Goal: Communication & Community: Answer question/provide support

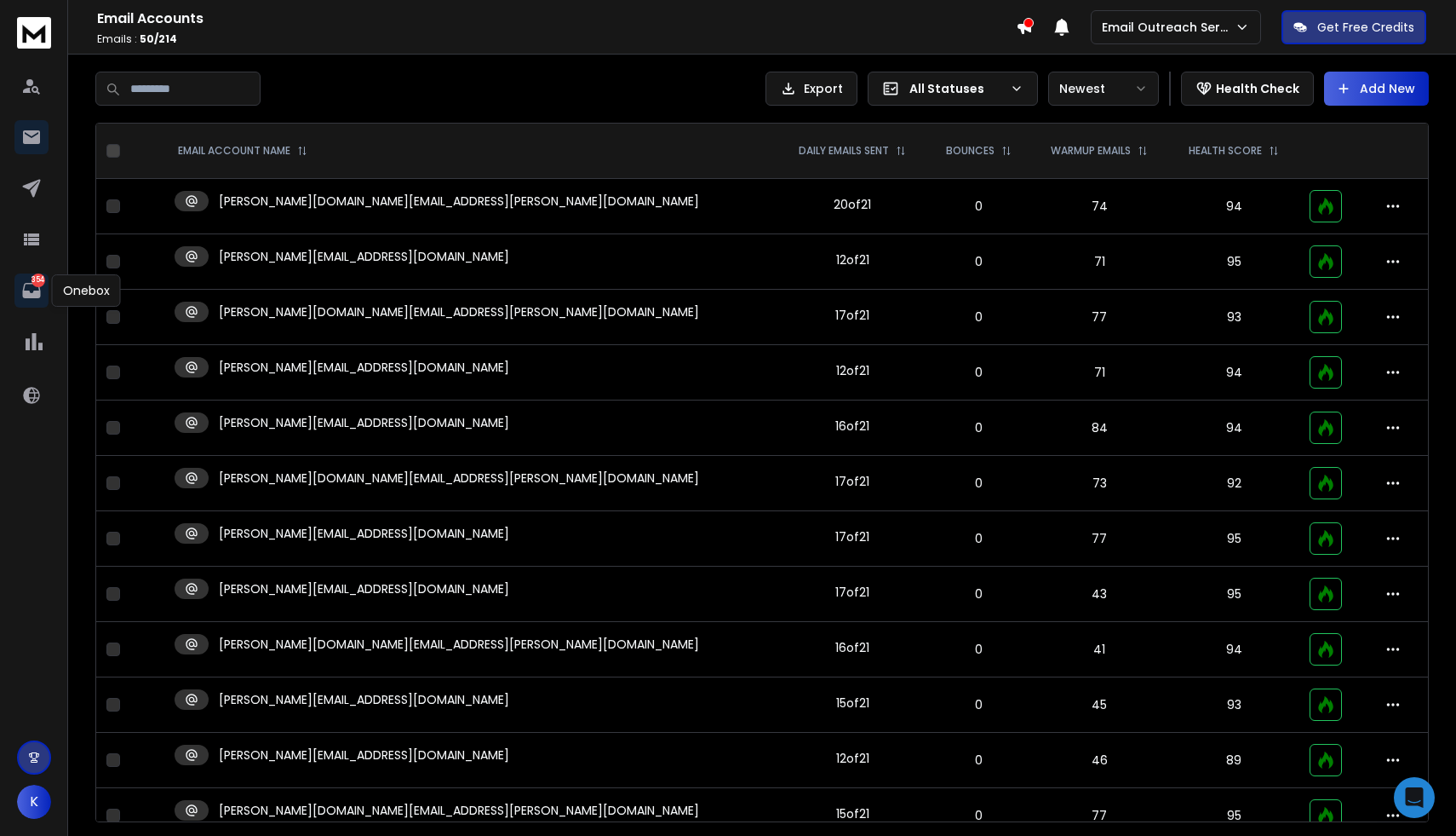
click at [42, 302] on link "354" at bounding box center [31, 290] width 34 height 34
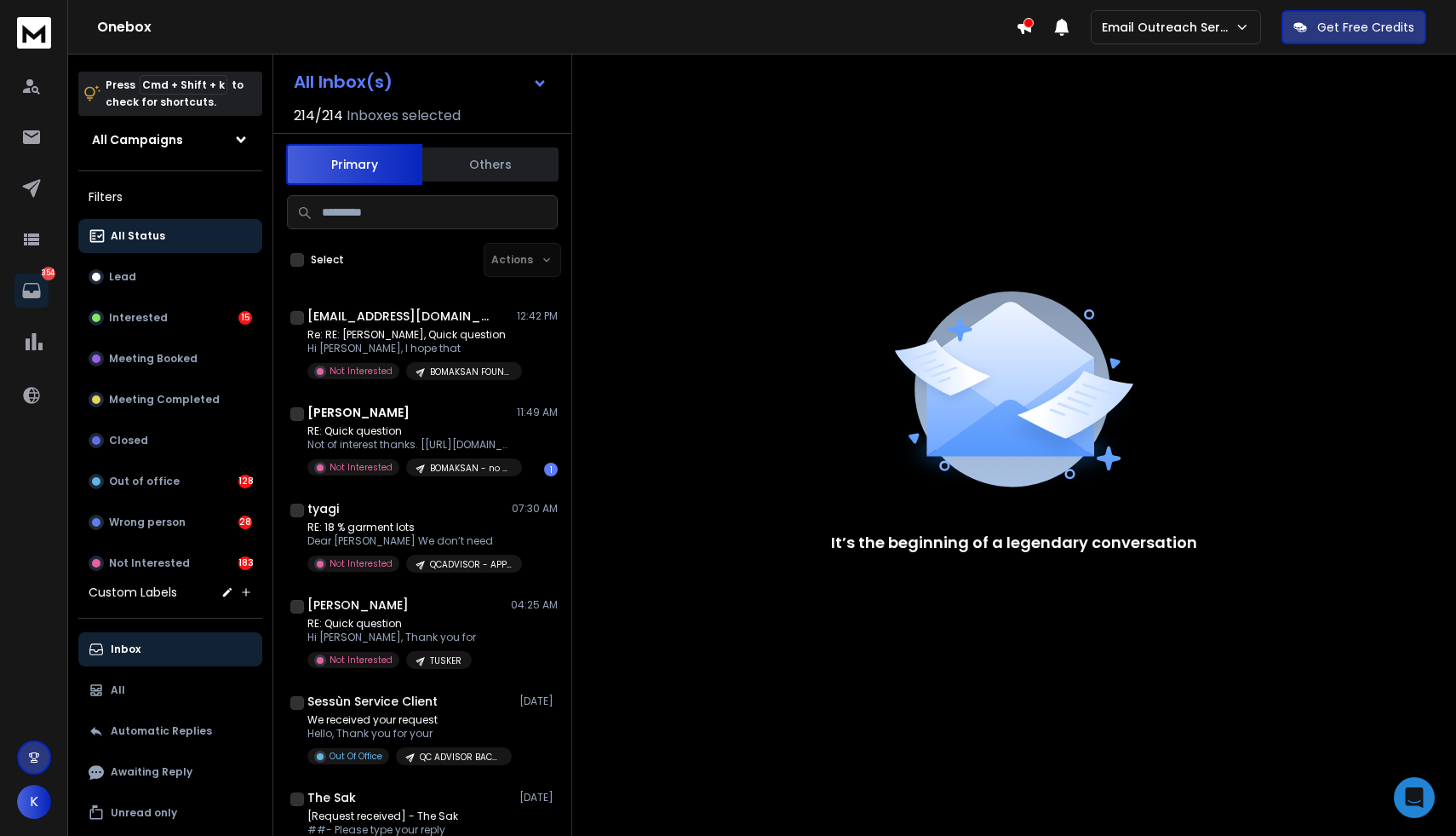
click at [424, 222] on input at bounding box center [422, 212] width 271 height 34
paste input "***"
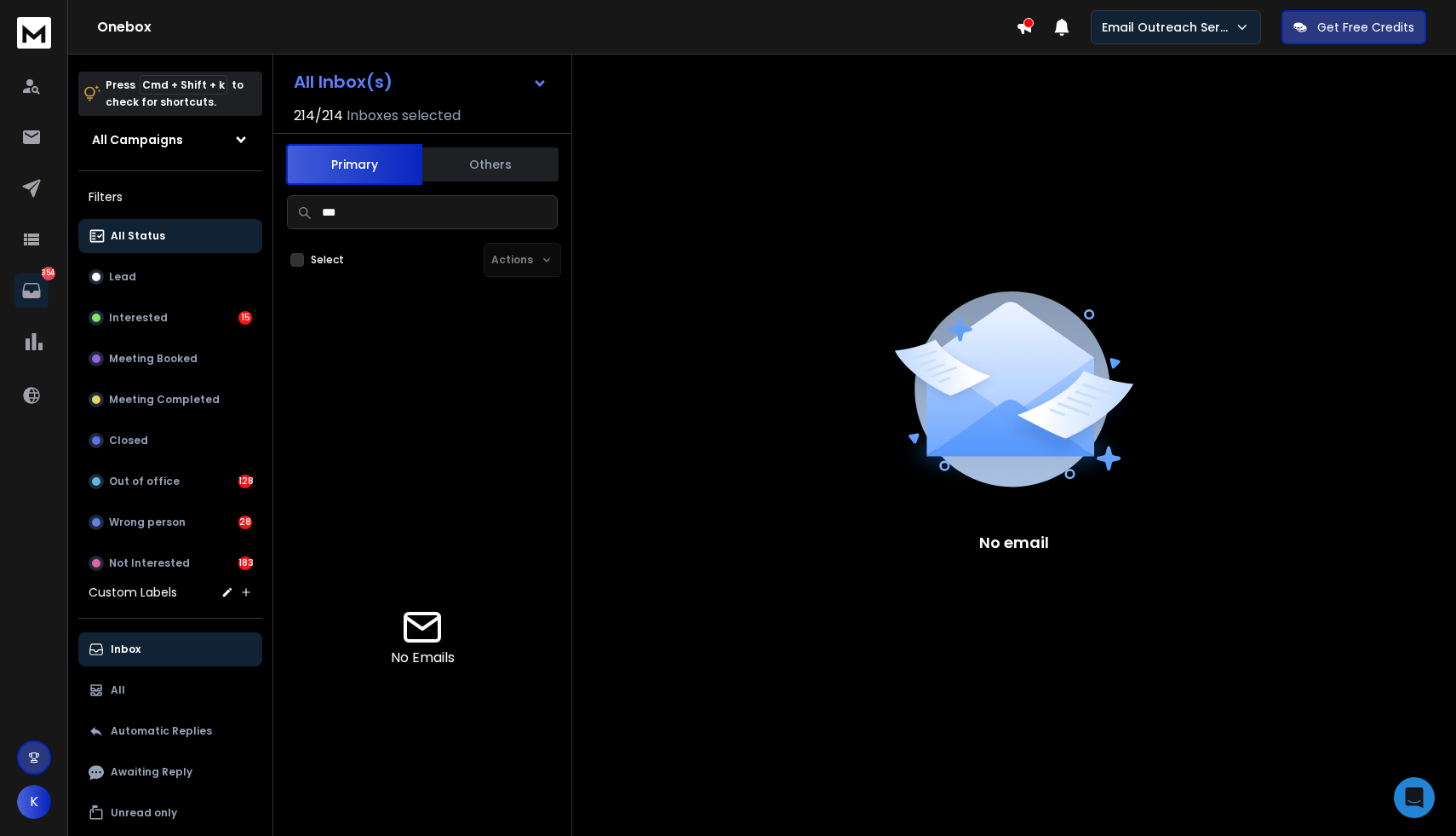
type input "***"
click at [1142, 34] on p "Email Outreach Service" at bounding box center [1168, 27] width 133 height 17
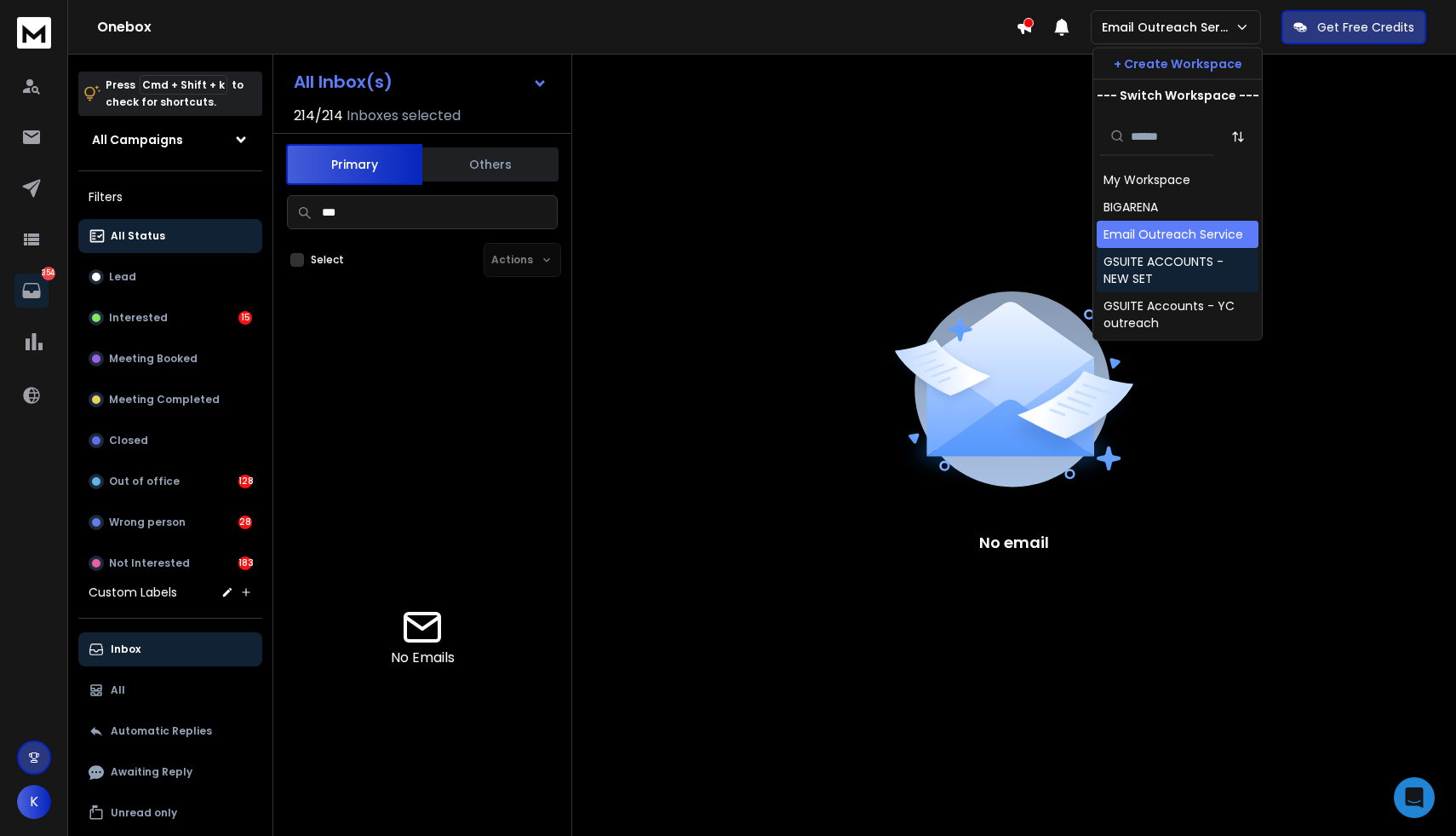
click at [486, 217] on input "***" at bounding box center [422, 212] width 271 height 34
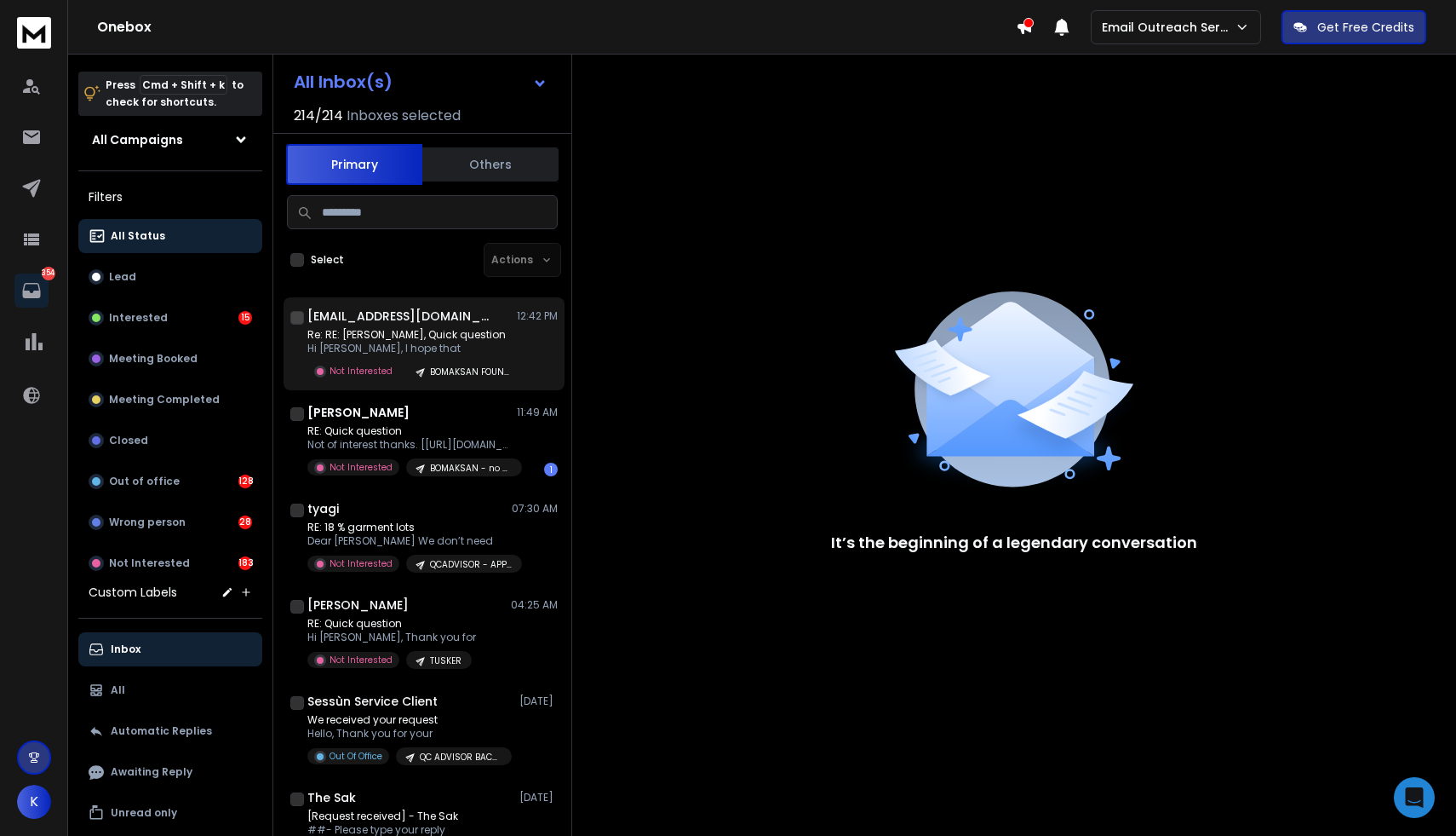
click at [475, 348] on p "Hi [PERSON_NAME], I hope that" at bounding box center [409, 348] width 204 height 13
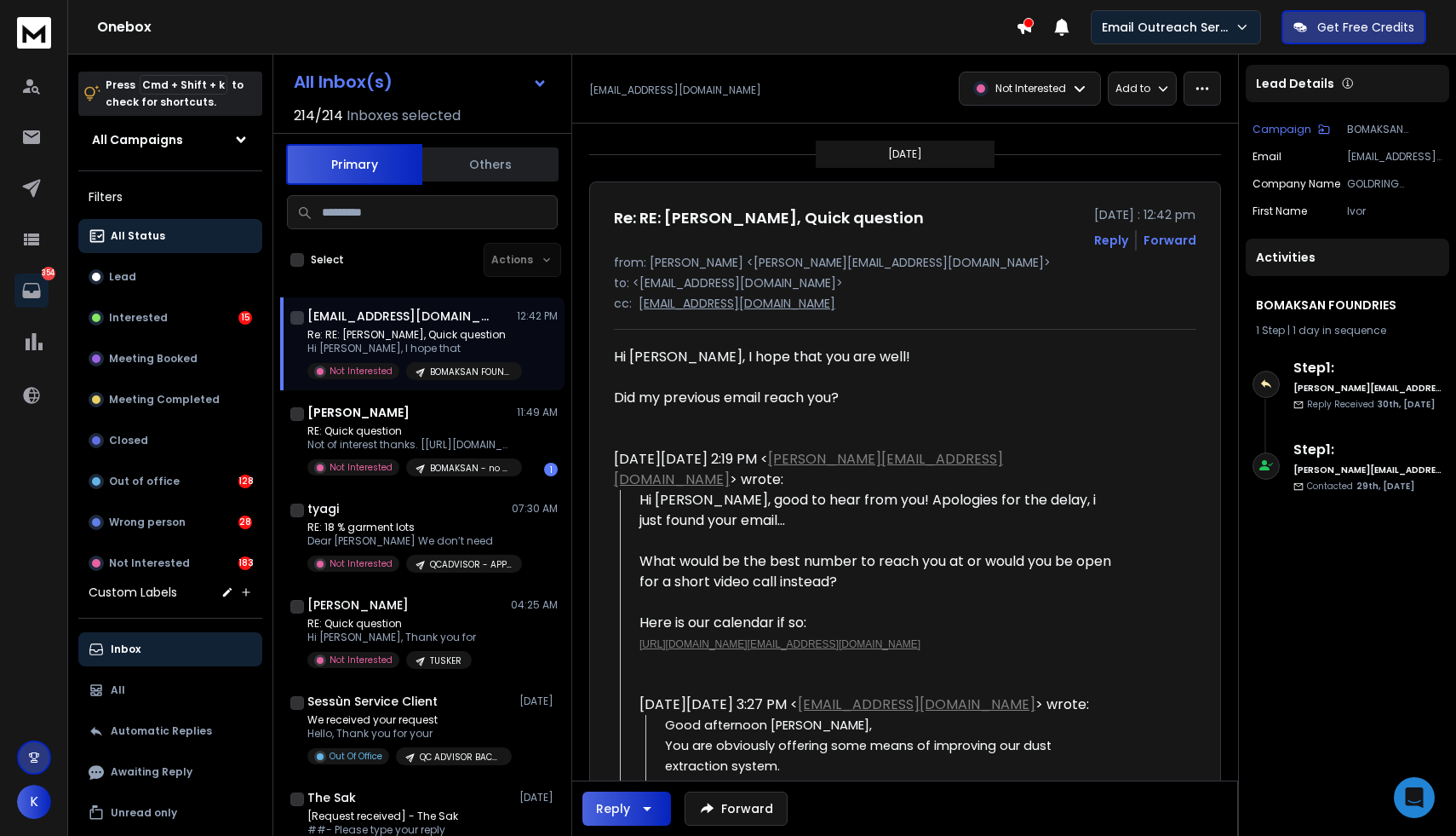
click at [1129, 26] on p "Email Outreach Service" at bounding box center [1168, 27] width 133 height 17
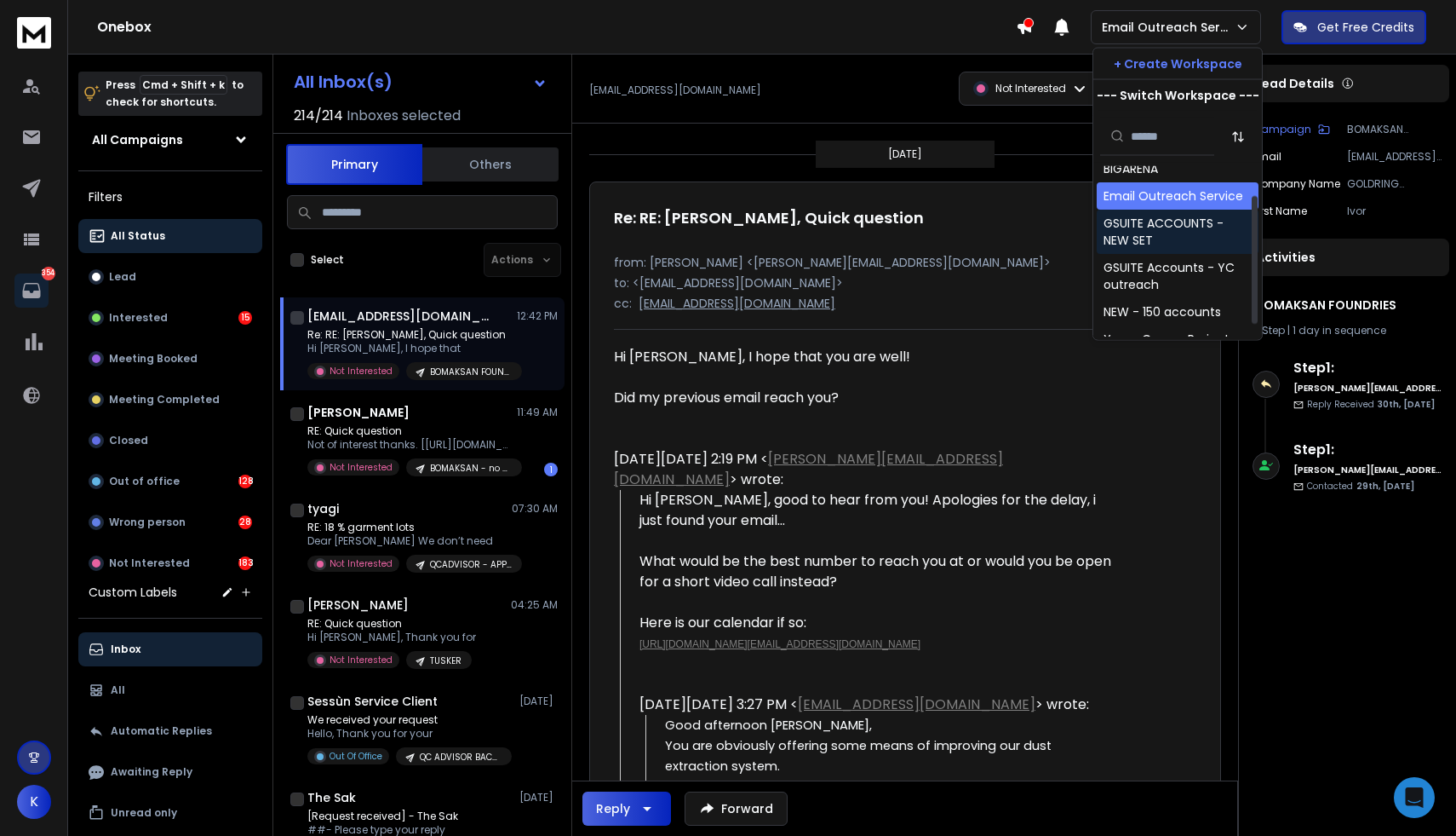
scroll to position [40, 0]
click at [1135, 300] on div "NEW - 150 accounts" at bounding box center [1177, 311] width 162 height 27
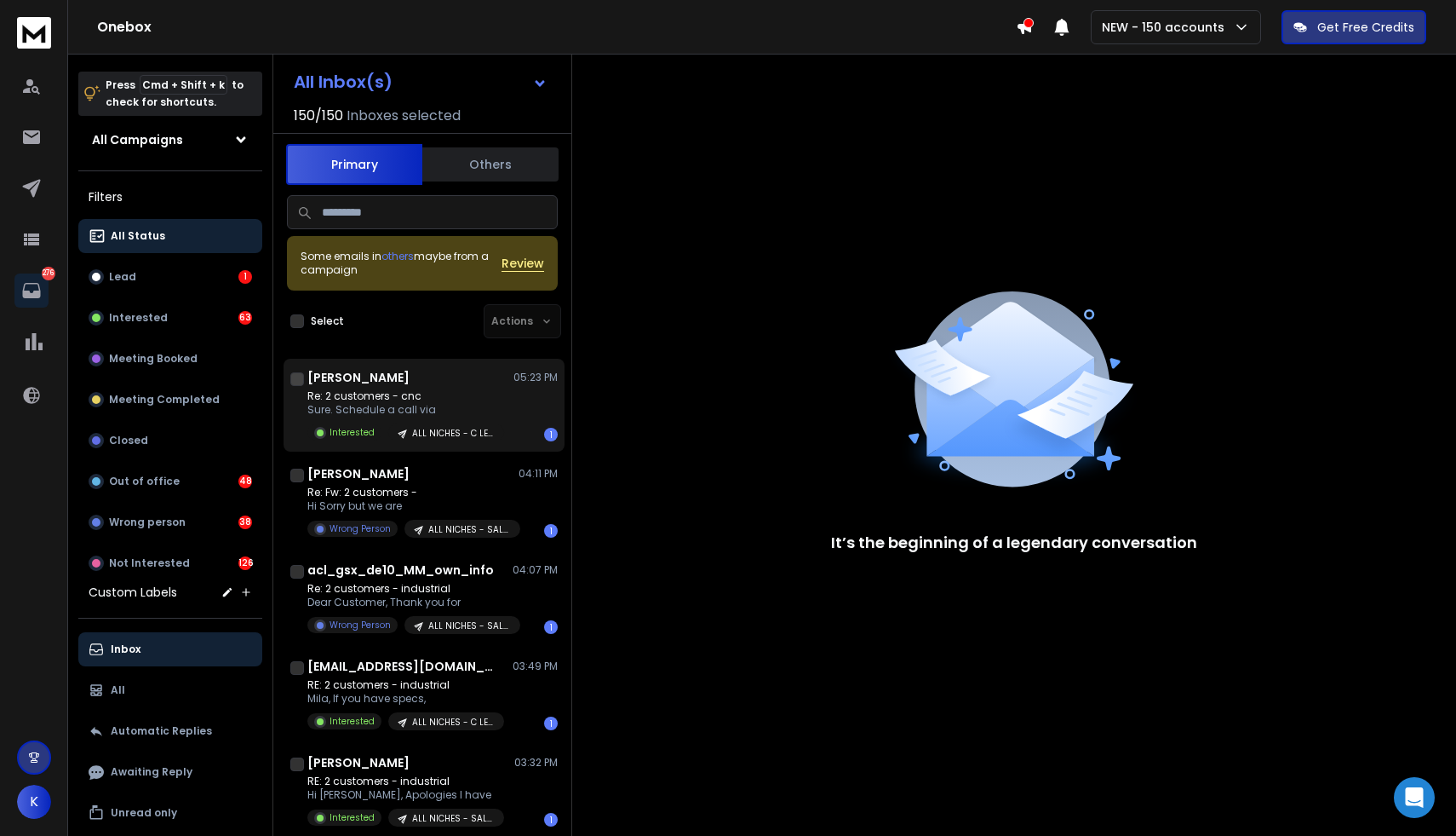
click at [390, 389] on p "Re: 2 customers - cnc" at bounding box center [405, 396] width 197 height 13
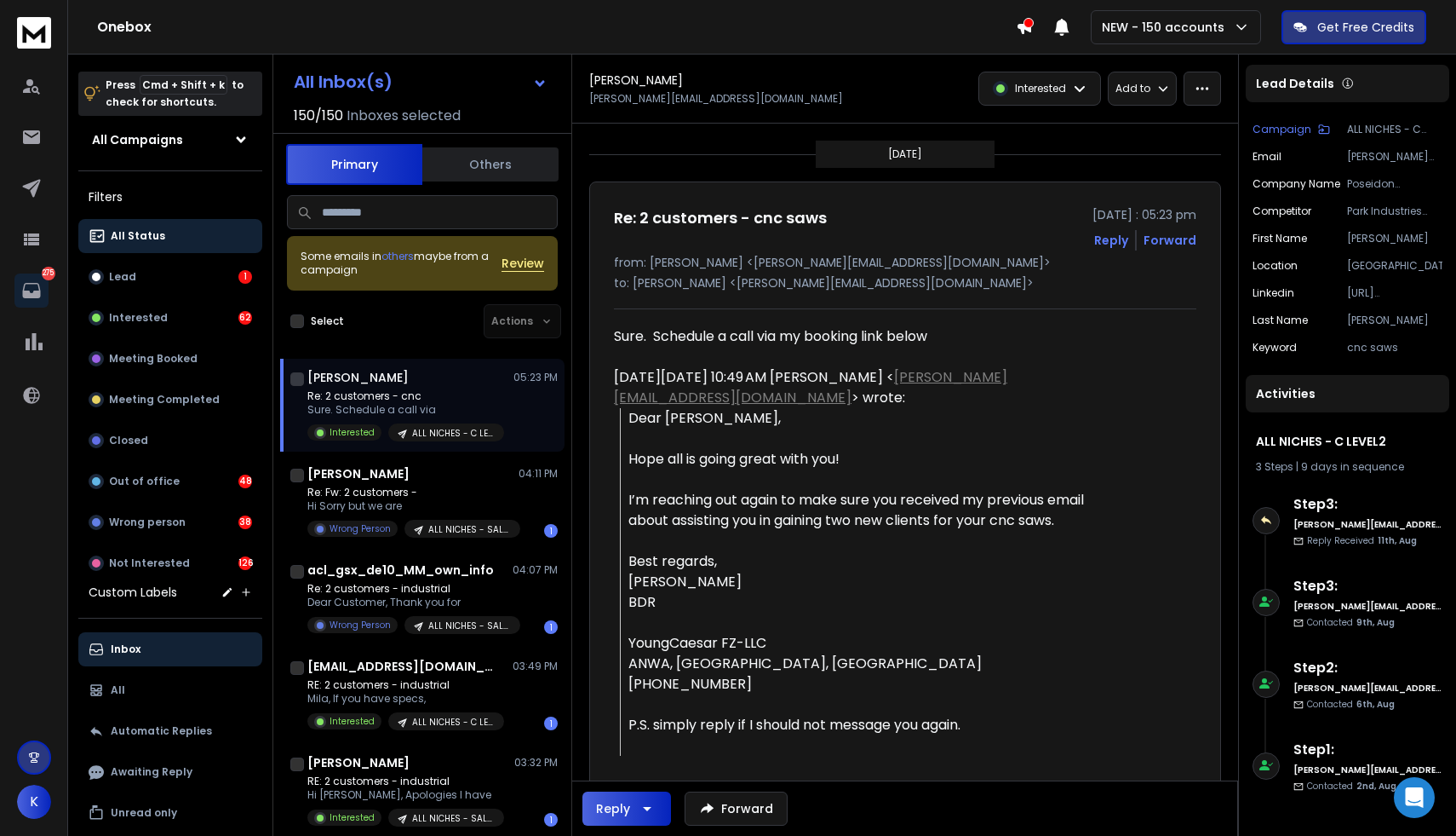
click at [601, 811] on div "Reply" at bounding box center [613, 808] width 34 height 17
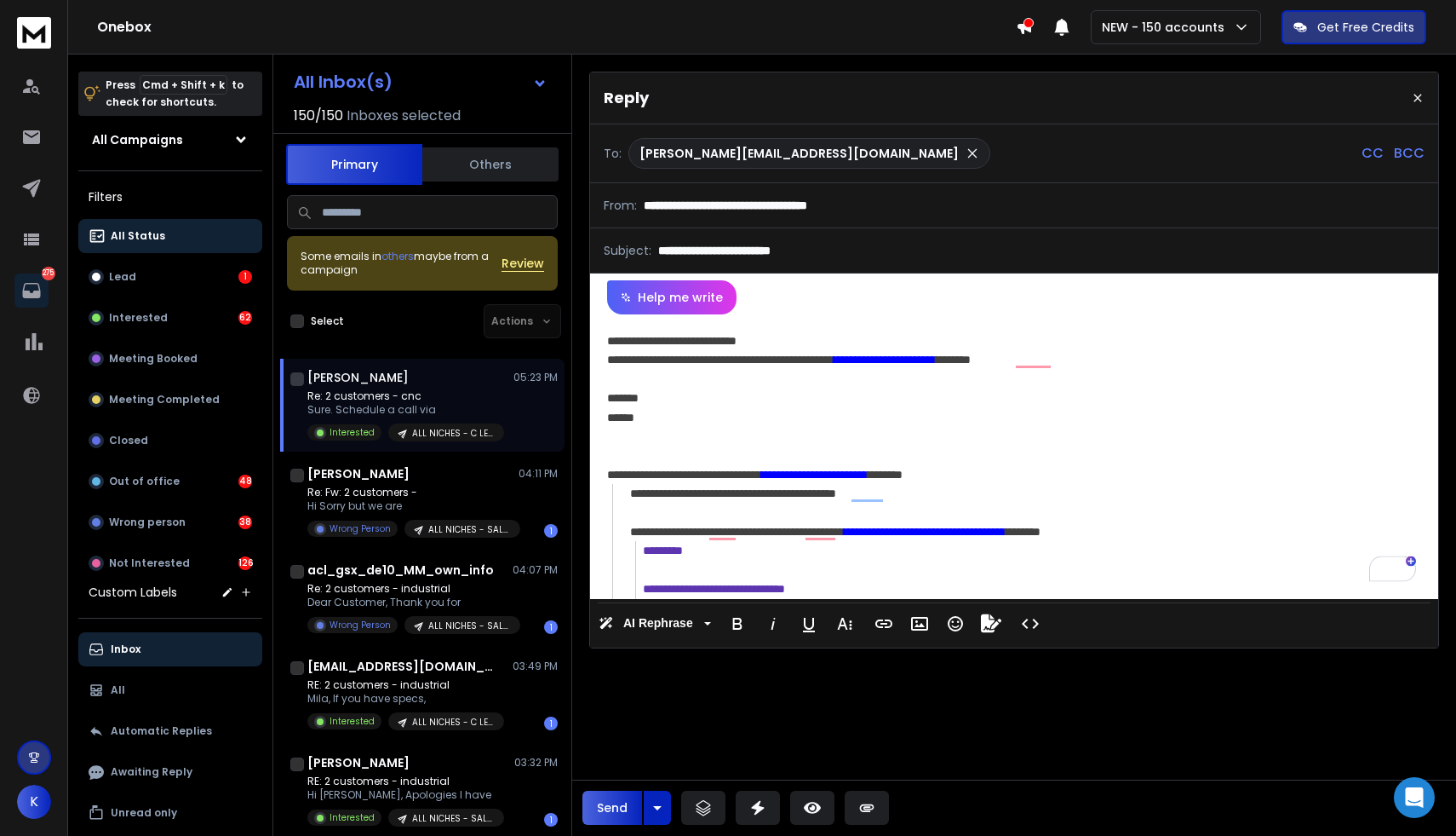
click at [619, 793] on button "Send" at bounding box center [612, 807] width 59 height 34
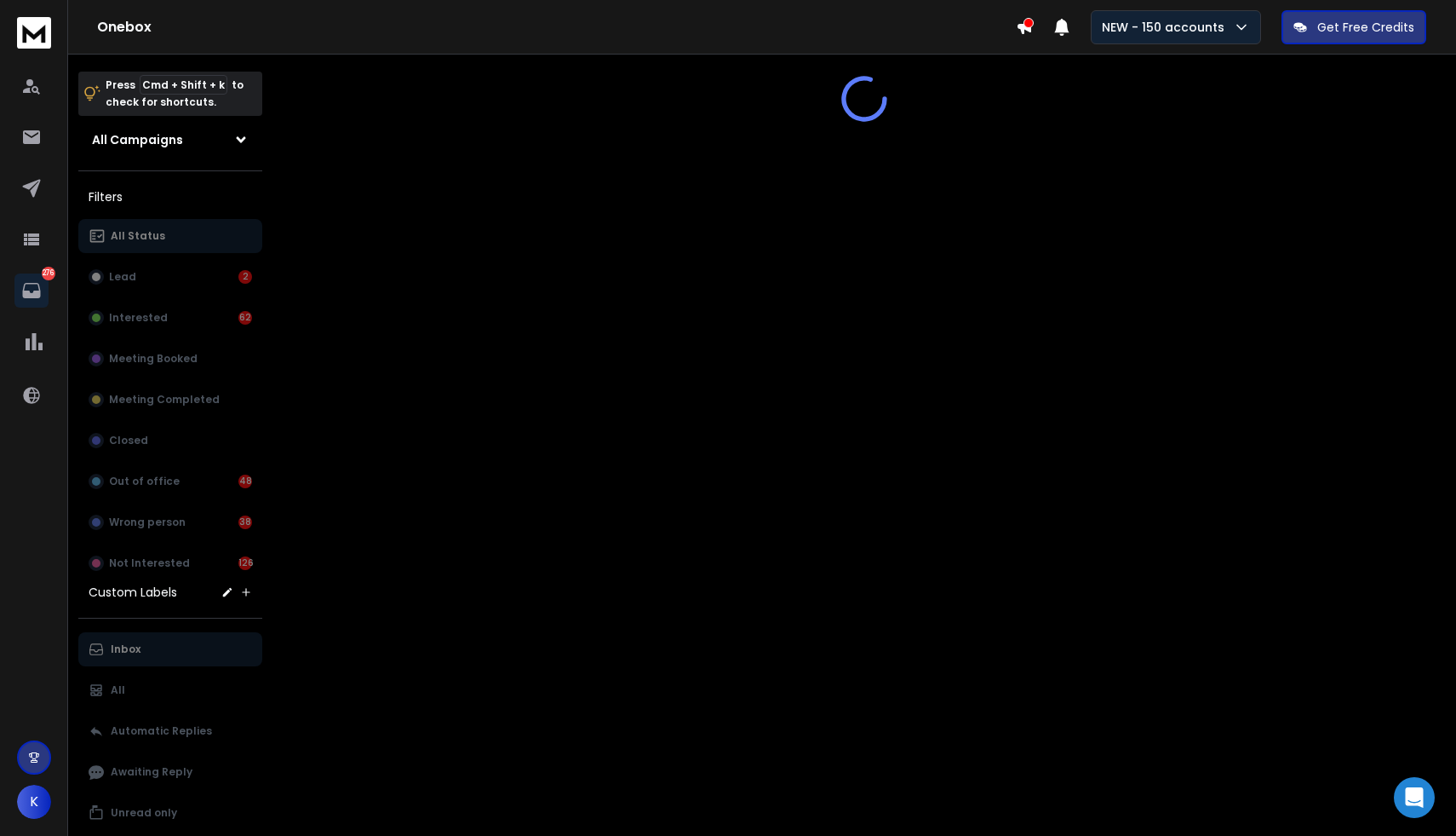
click at [1213, 28] on p "NEW - 150 accounts" at bounding box center [1167, 27] width 129 height 17
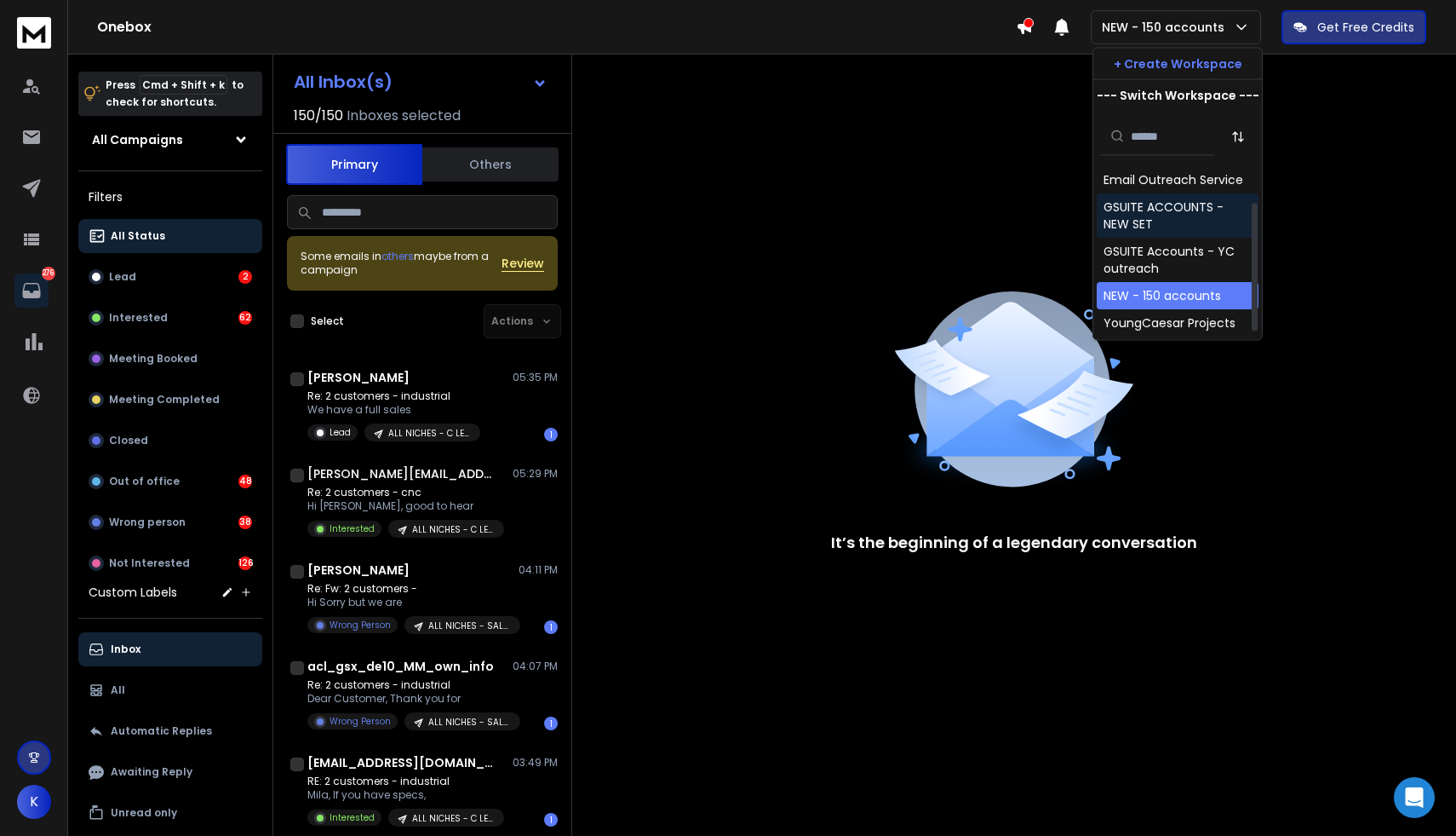
scroll to position [16, 0]
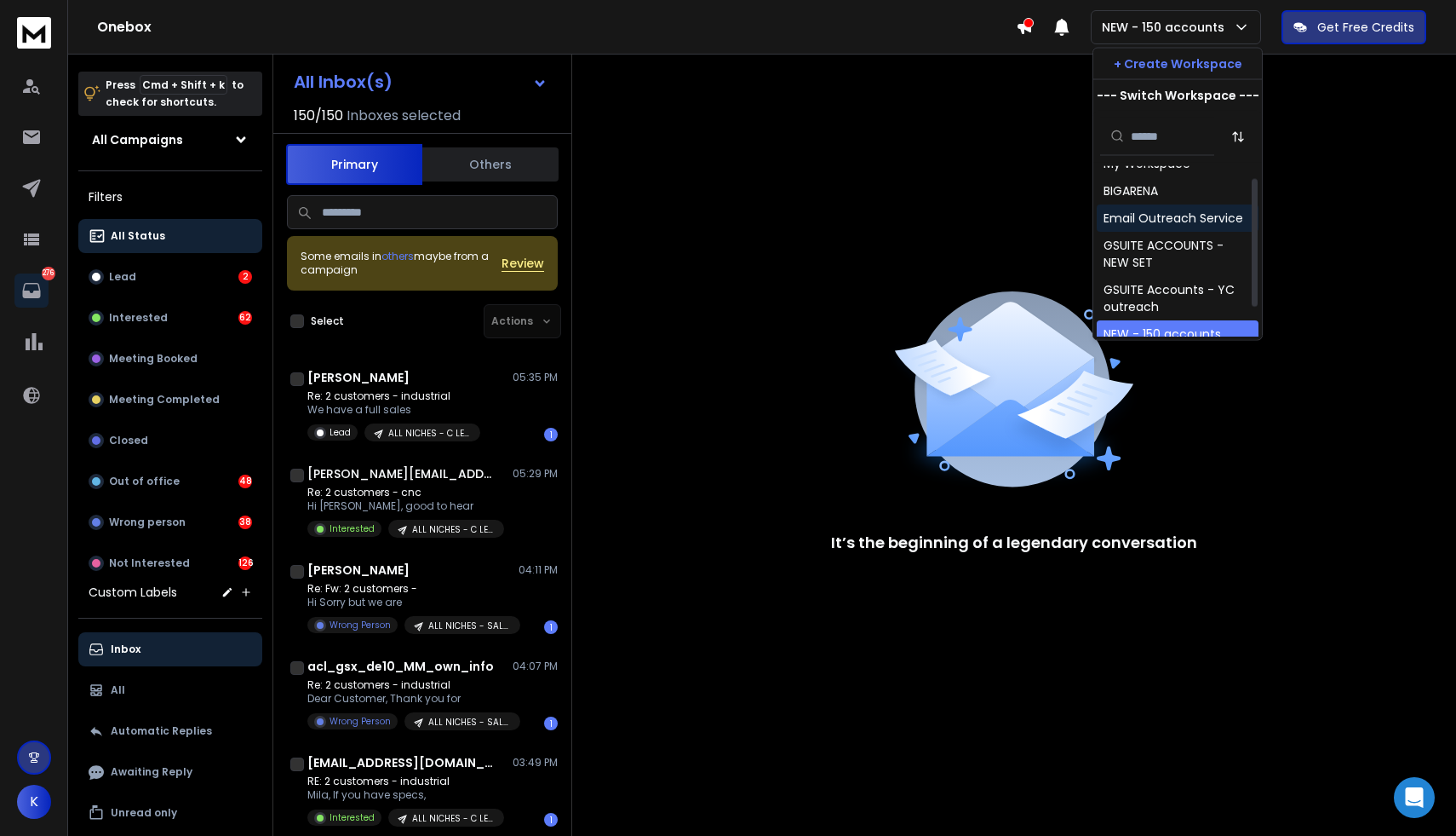
click at [1167, 227] on div "Email Outreach Service" at bounding box center [1177, 218] width 162 height 27
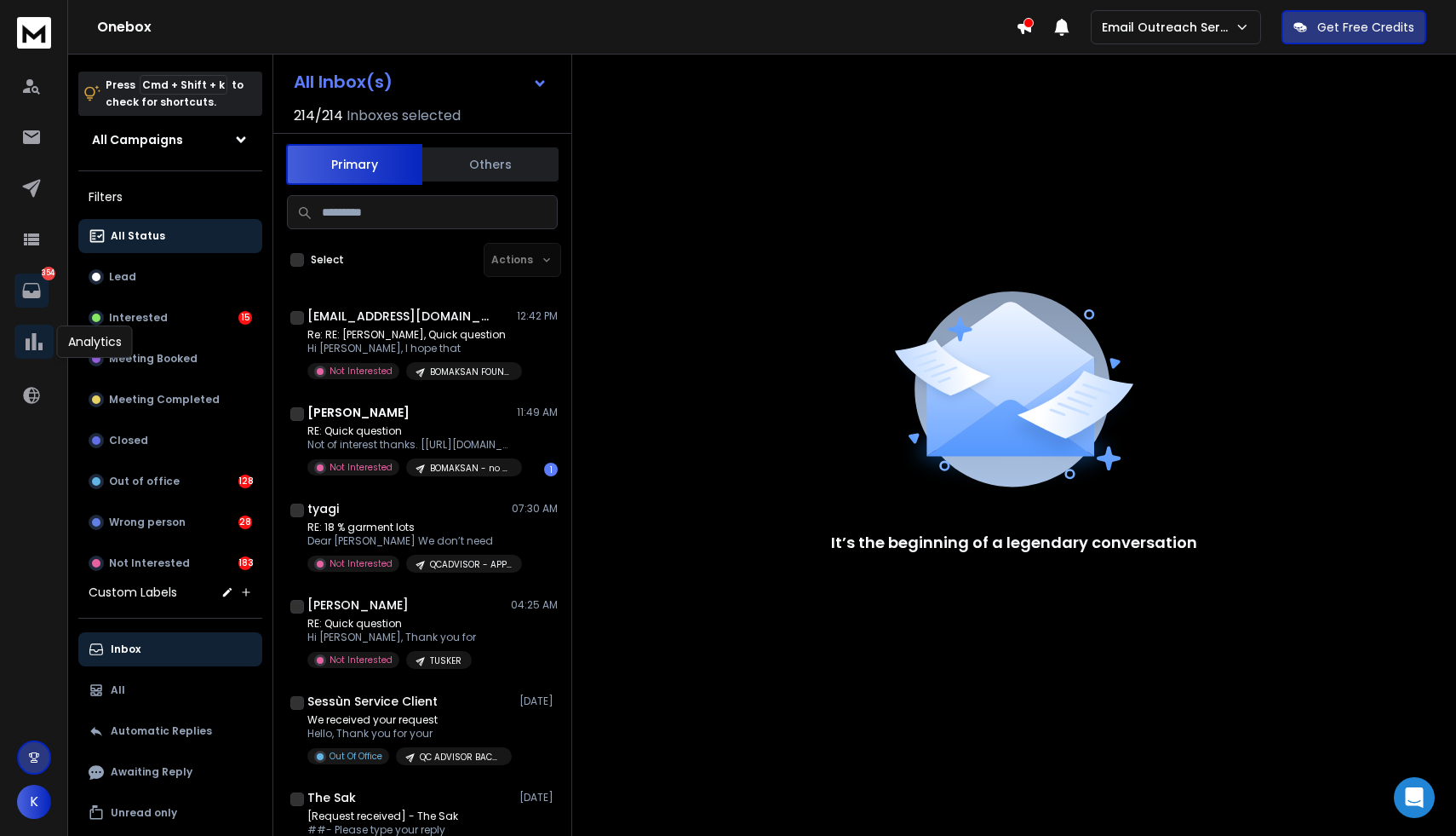
click at [31, 341] on icon at bounding box center [33, 341] width 17 height 17
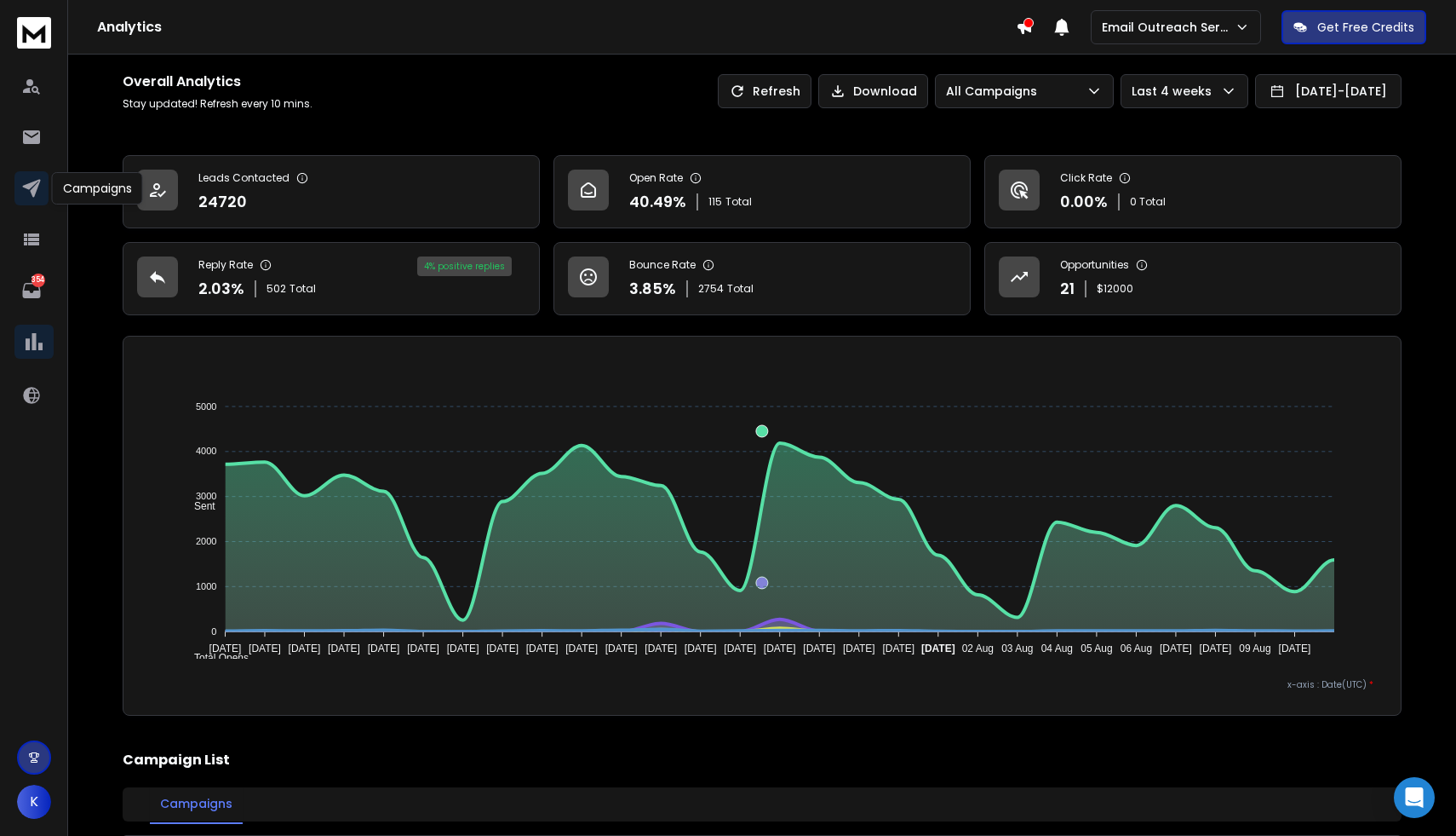
click at [39, 181] on icon at bounding box center [31, 188] width 18 height 18
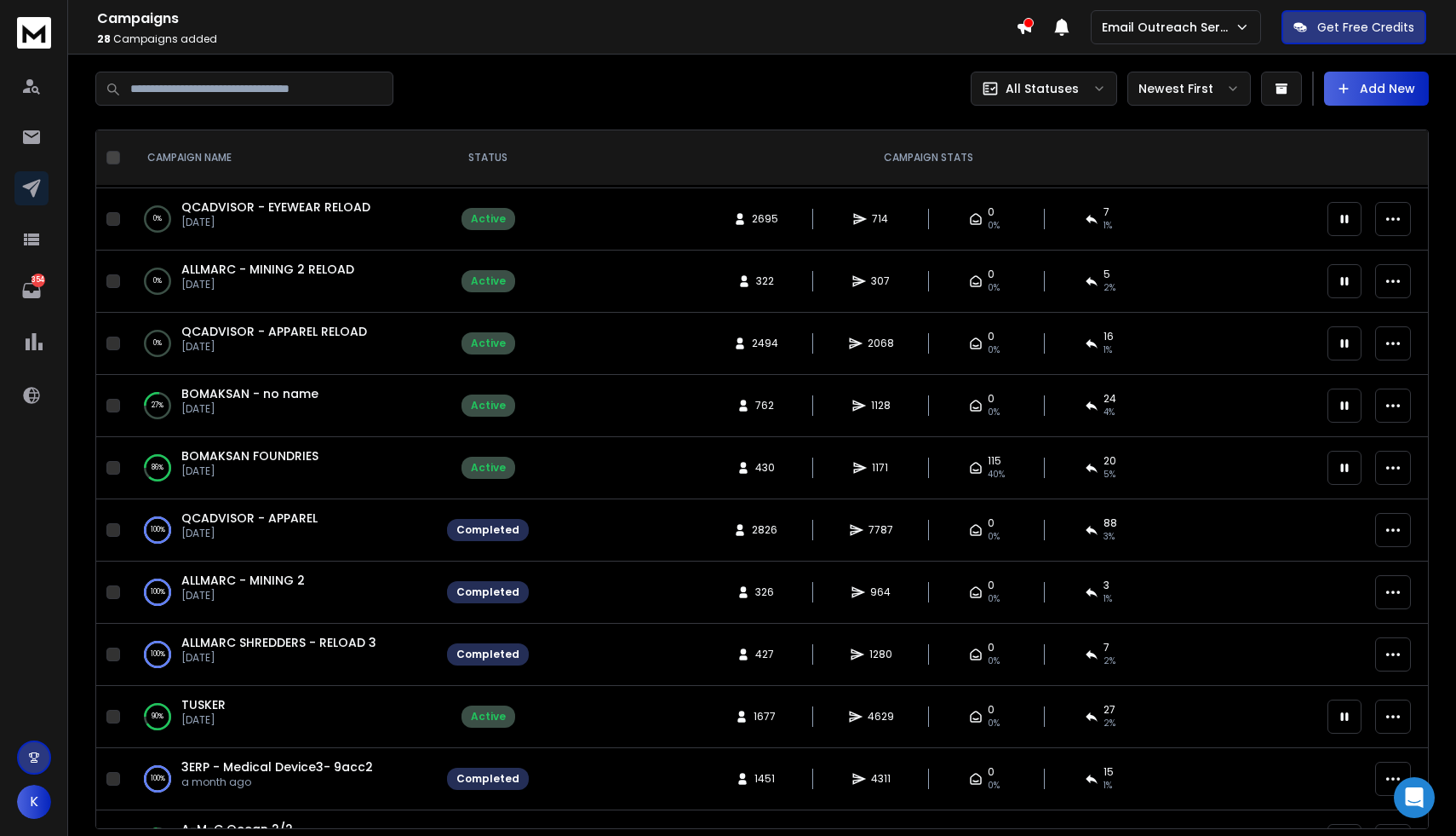
scroll to position [182, 0]
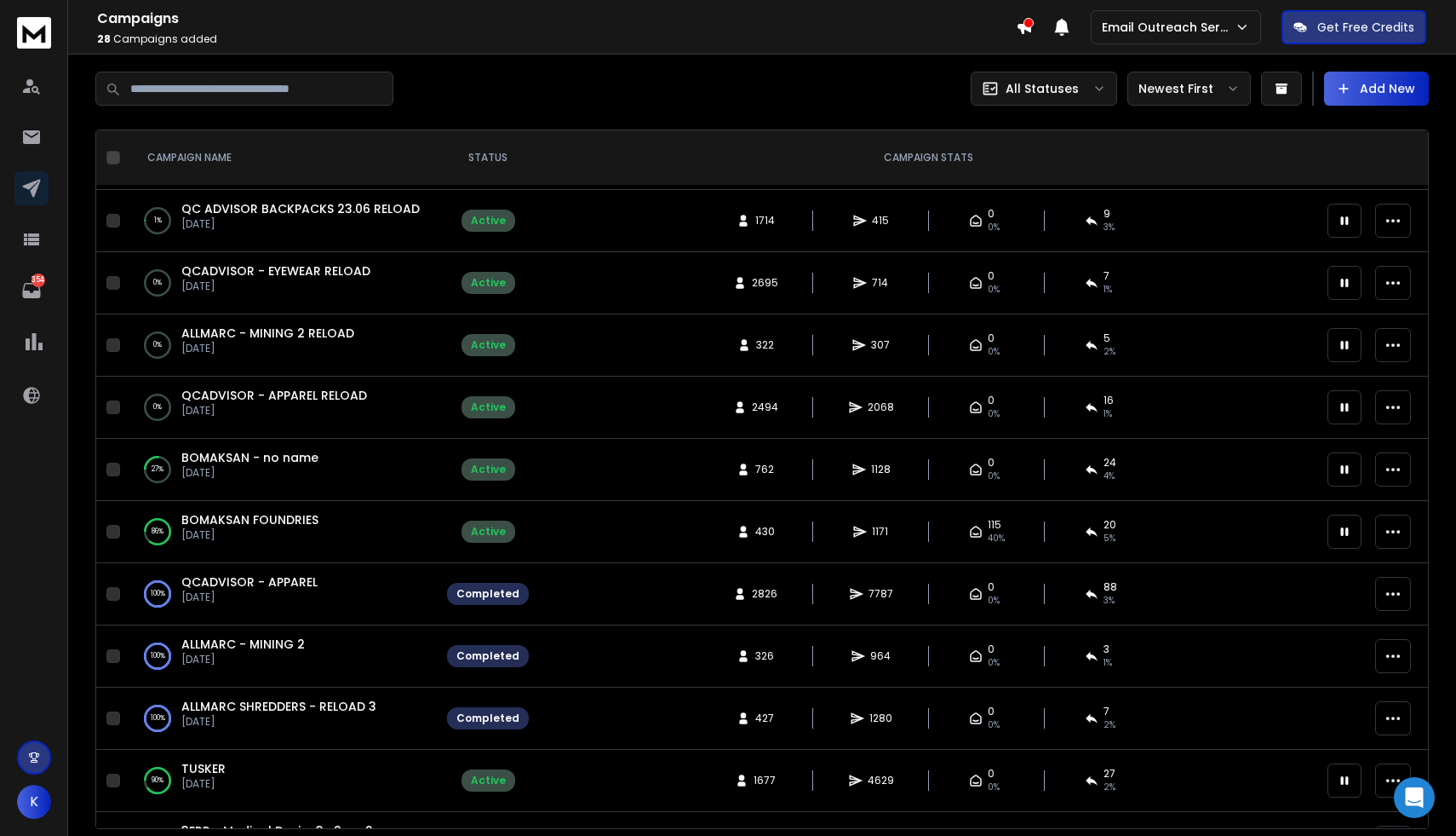
click at [262, 390] on span "QCADVISOR - APPAREL RELOAD" at bounding box center [274, 395] width 186 height 17
